Goal: Communication & Community: Answer question/provide support

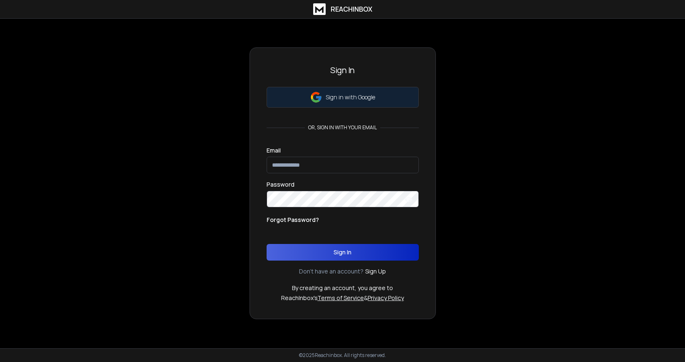
click at [345, 101] on p "Sign in with Google" at bounding box center [350, 97] width 49 height 8
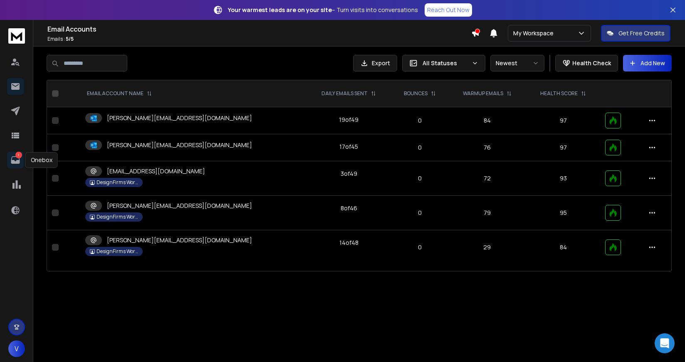
click at [17, 161] on icon at bounding box center [15, 159] width 9 height 7
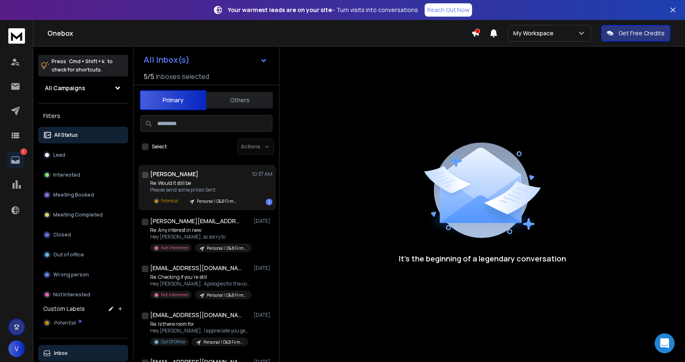
click at [203, 188] on p "Please send some prices Sent" at bounding box center [195, 190] width 91 height 7
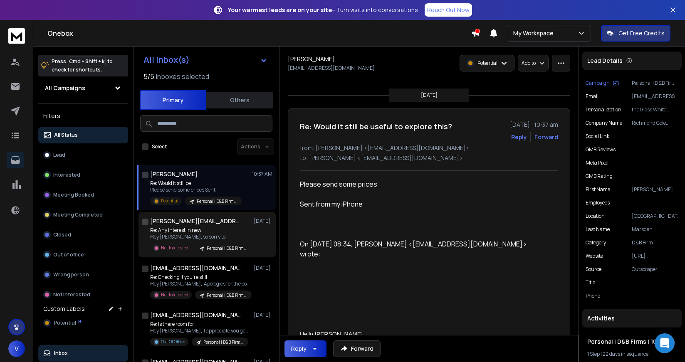
click at [197, 232] on p "Re: Any interest in new" at bounding box center [200, 230] width 100 height 7
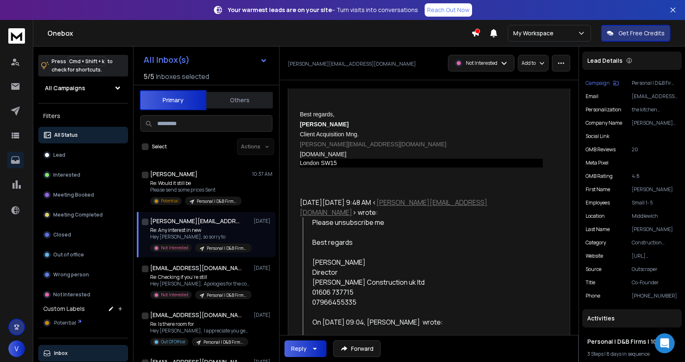
scroll to position [96, 0]
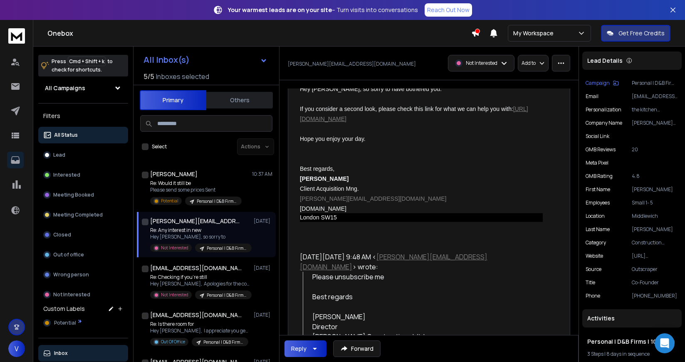
click at [189, 230] on p "Re: Any interest in new" at bounding box center [200, 230] width 100 height 7
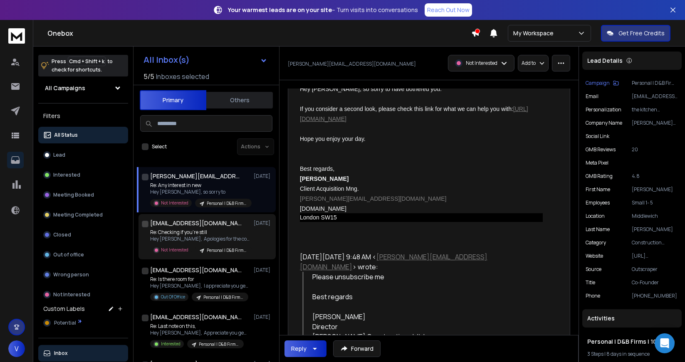
scroll to position [47, 0]
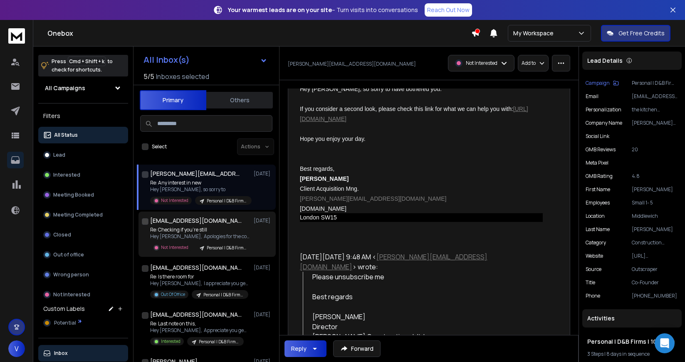
click at [176, 236] on p "Hey Dannielle, Apologies for the confusion," at bounding box center [200, 236] width 100 height 7
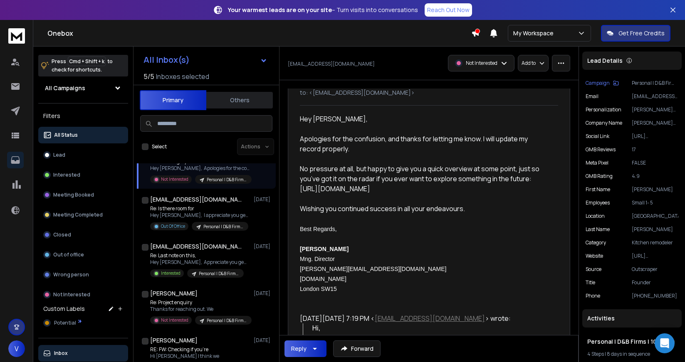
scroll to position [123, 0]
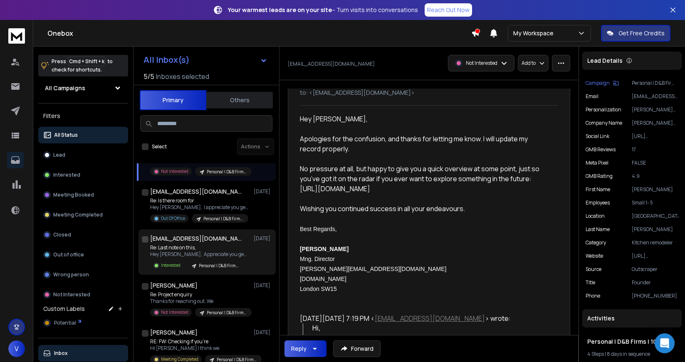
click at [199, 259] on div "Re: Last note on this, Hey Raheel, Appreciate you getting back. Yes, Interested…" at bounding box center [200, 256] width 100 height 25
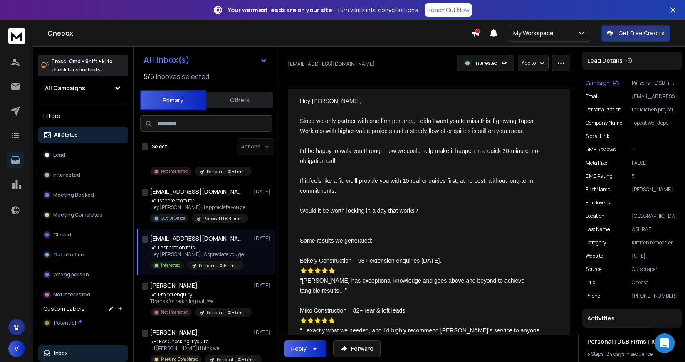
scroll to position [0, 0]
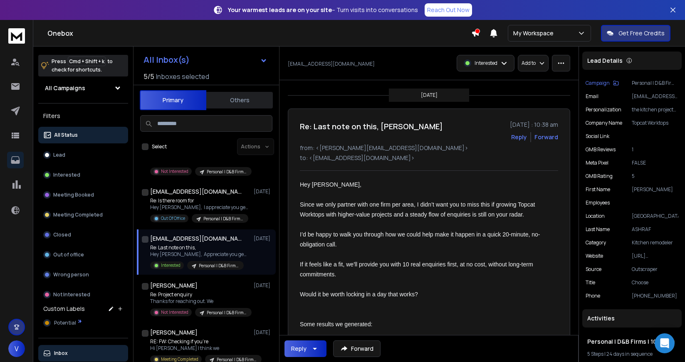
click at [196, 247] on p "Re: Last note on this," at bounding box center [200, 247] width 100 height 7
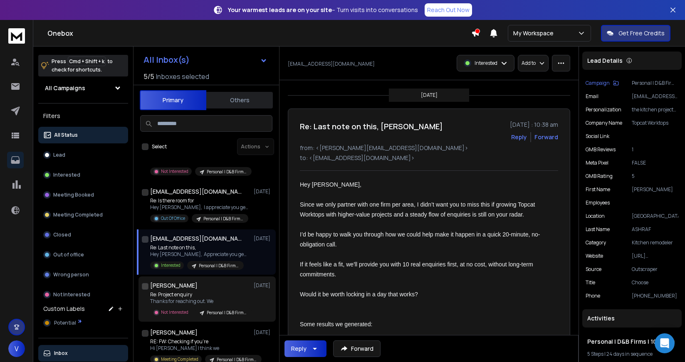
click at [214, 302] on p "Thanks for reaching out. We" at bounding box center [200, 301] width 100 height 7
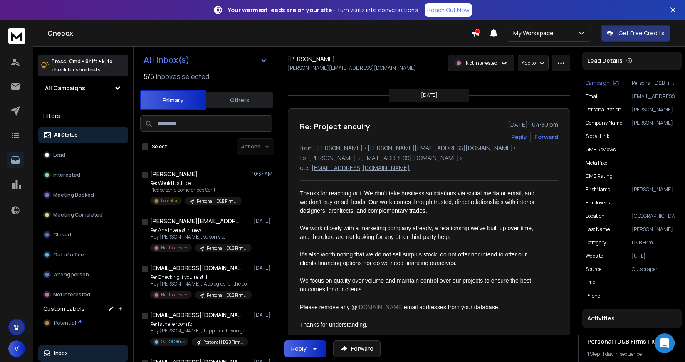
click at [350, 232] on div "Thanks for reaching out. We don’t take business solicitations via social media …" at bounding box center [421, 228] width 243 height 79
